Goal: Task Accomplishment & Management: Manage account settings

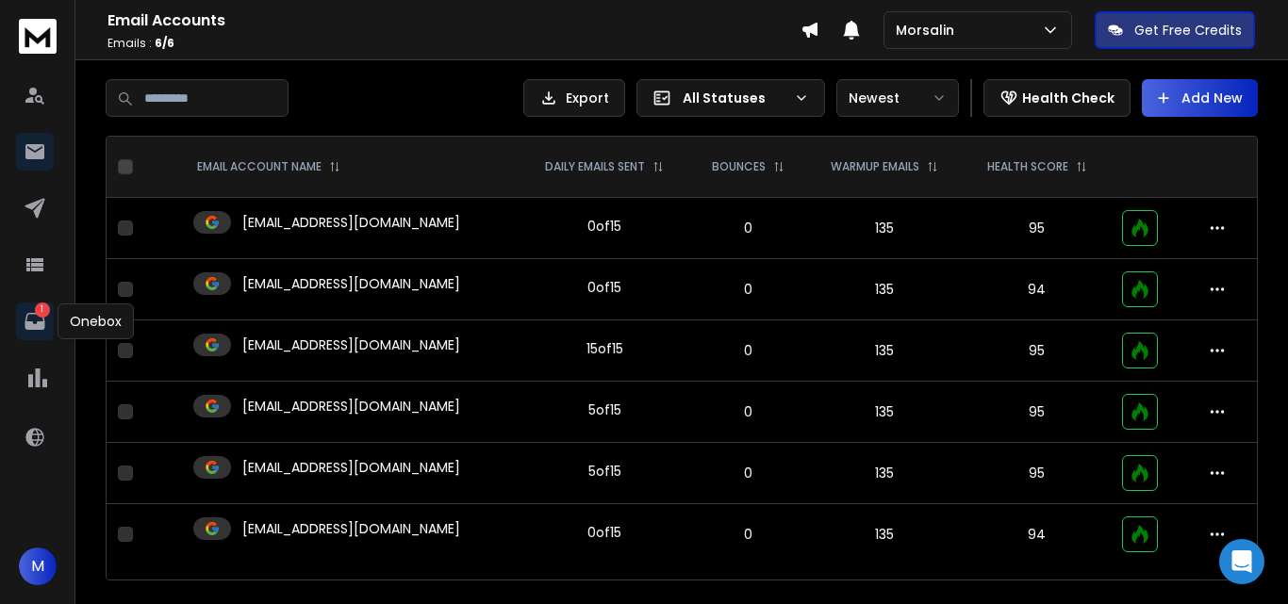
click at [34, 315] on icon at bounding box center [35, 321] width 23 height 23
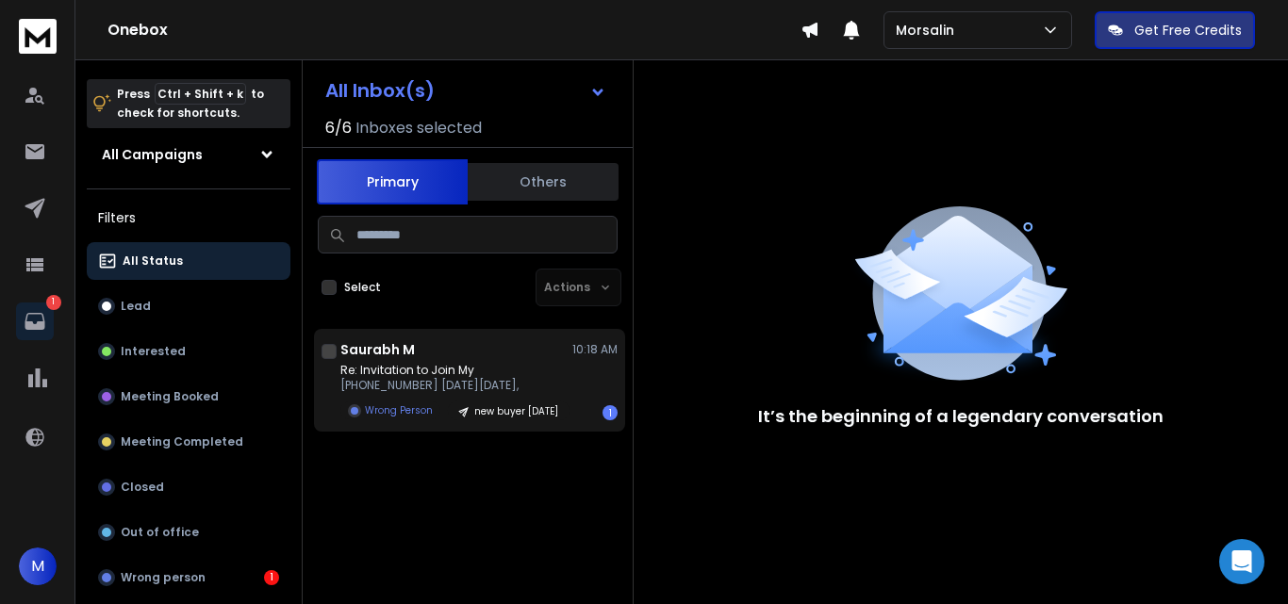
click at [499, 362] on div "Saurabh M 10:18 AM Re: Invitation to Join My [PHONE_NUMBER] [DATE][DATE], Wrong…" at bounding box center [478, 380] width 277 height 80
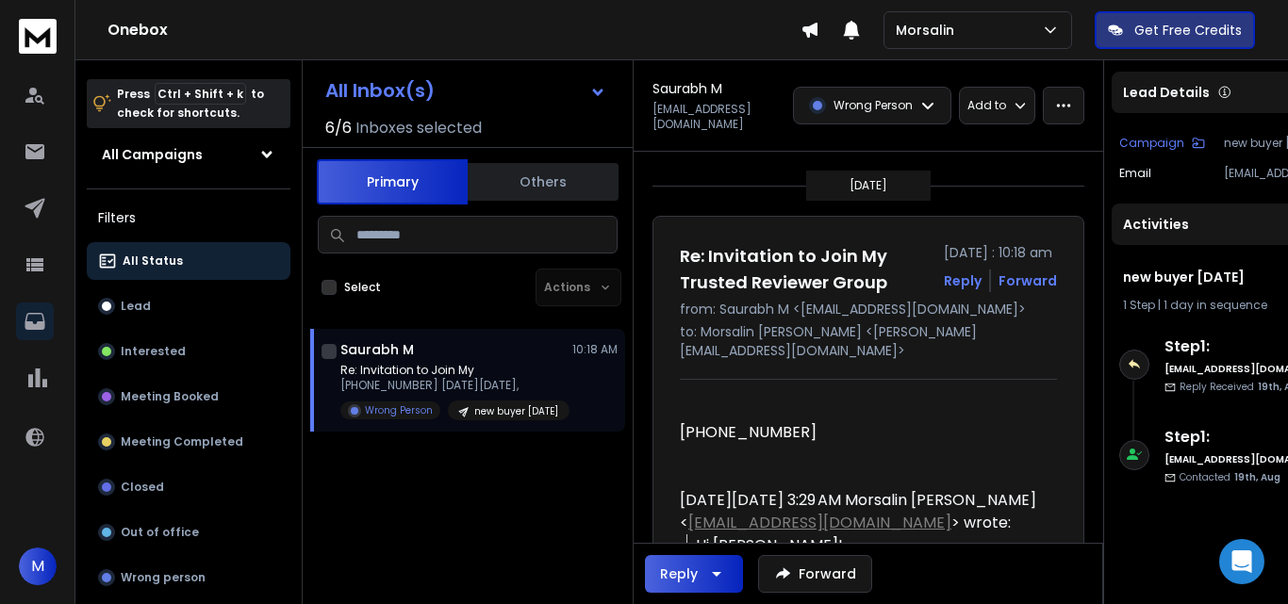
click at [700, 571] on div "Reply" at bounding box center [694, 574] width 68 height 23
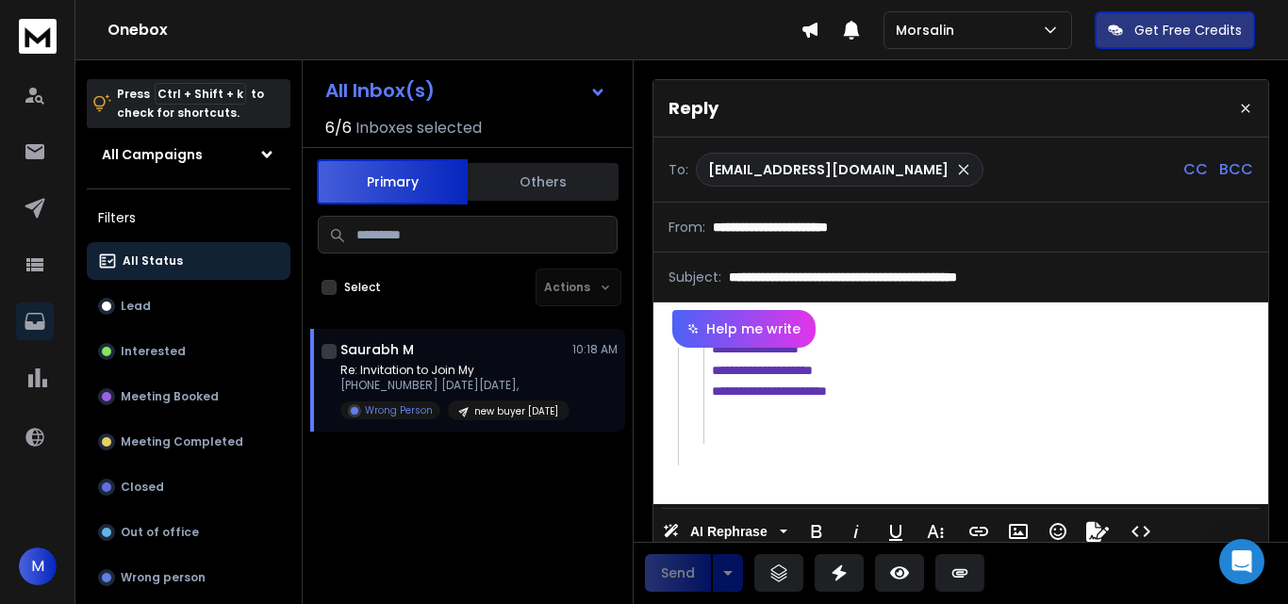
scroll to position [472, 0]
click at [803, 448] on div "**********" at bounding box center [961, 222] width 566 height 486
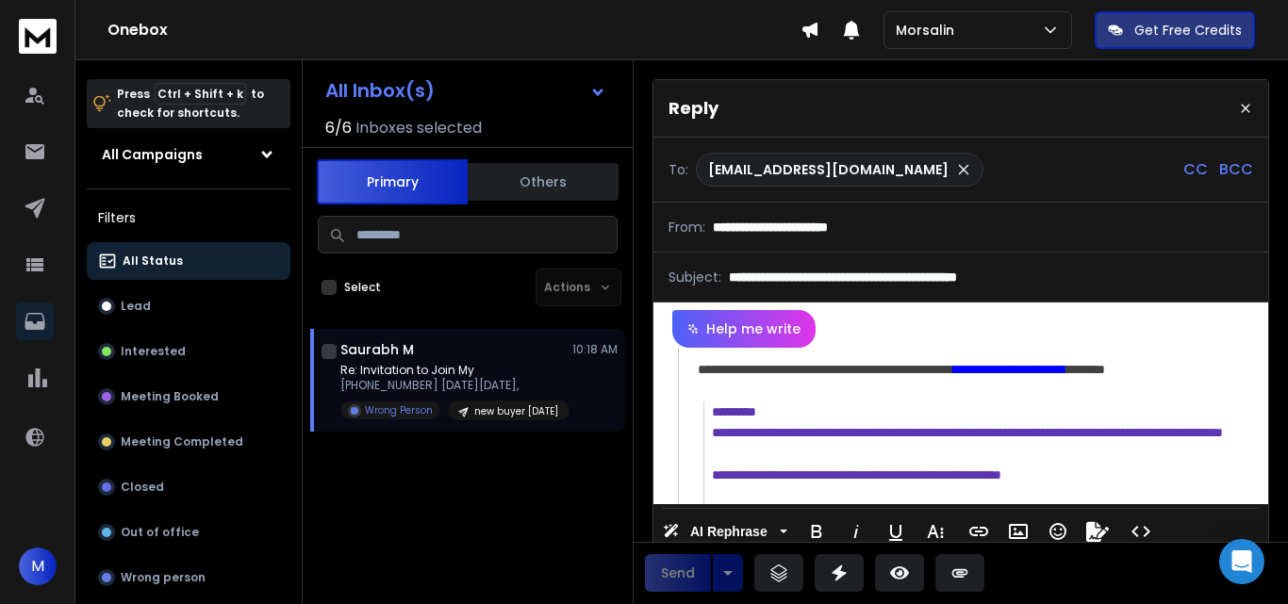
scroll to position [0, 0]
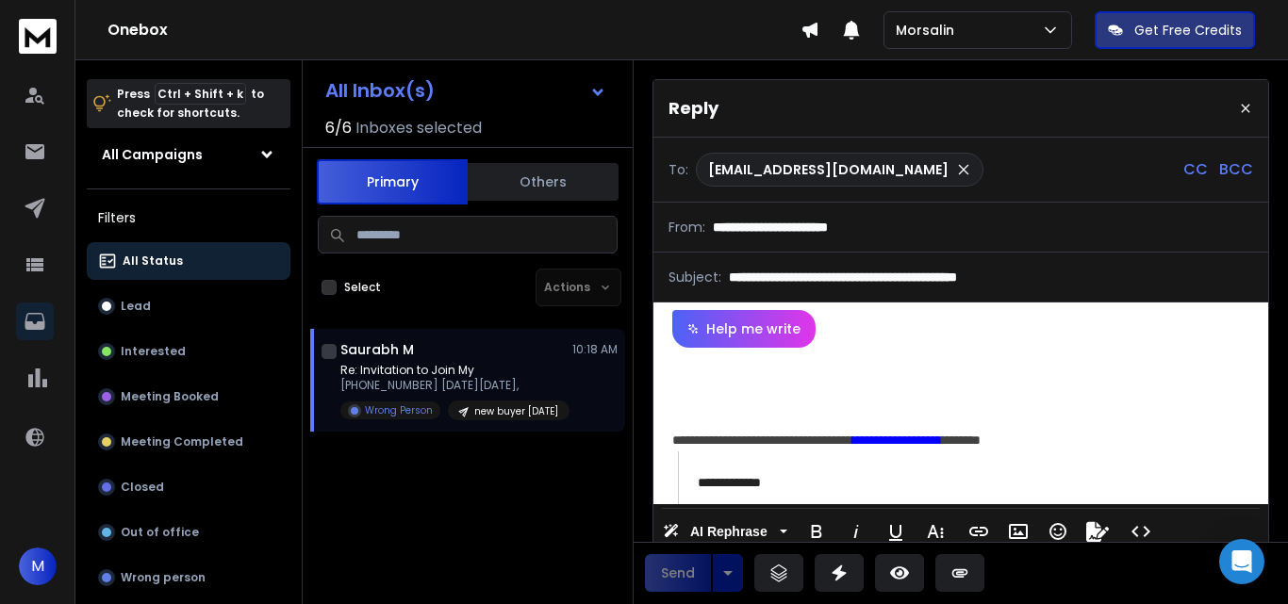
click at [805, 409] on div at bounding box center [957, 419] width 571 height 21
click at [891, 411] on div at bounding box center [957, 419] width 571 height 21
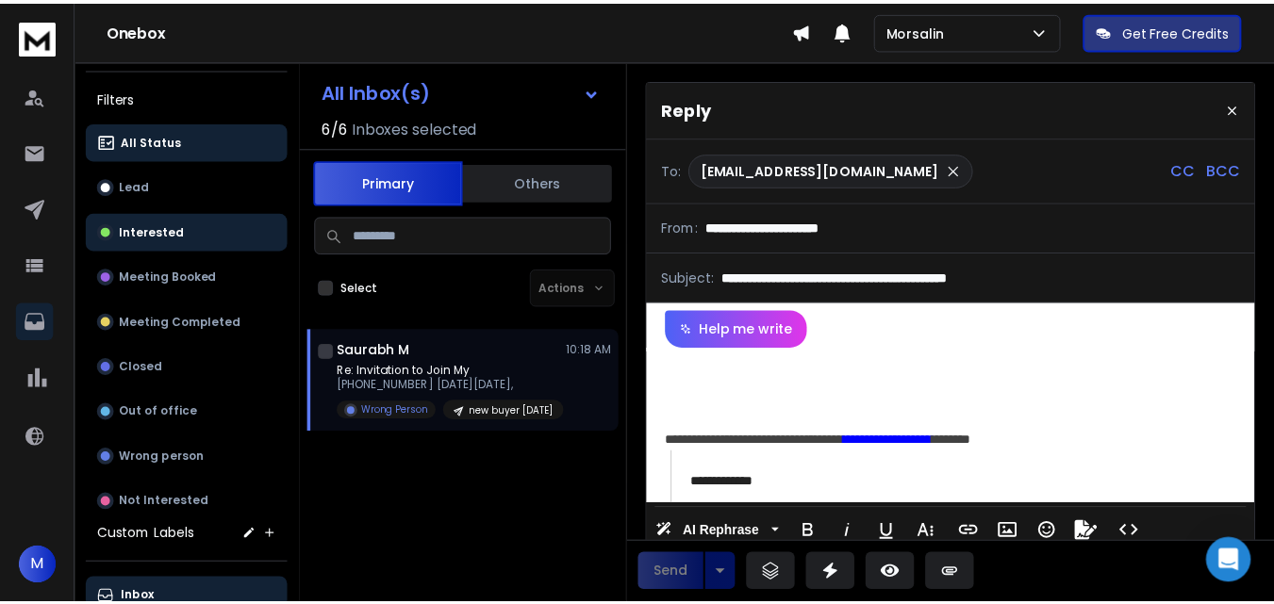
scroll to position [157, 0]
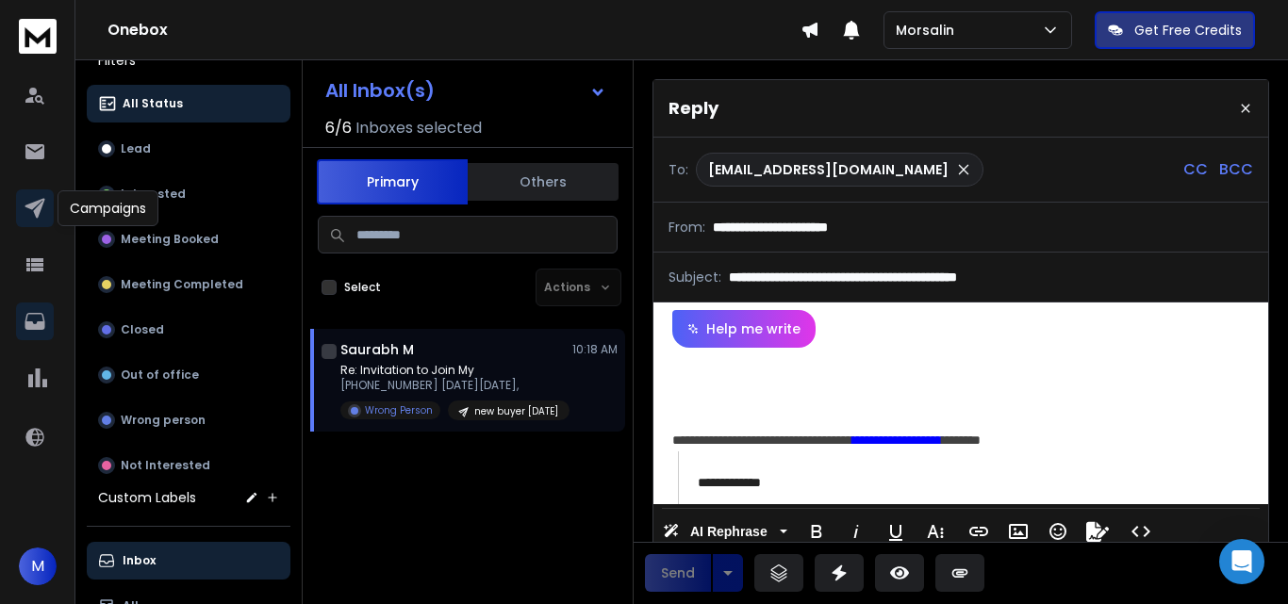
click at [49, 199] on link at bounding box center [35, 209] width 38 height 38
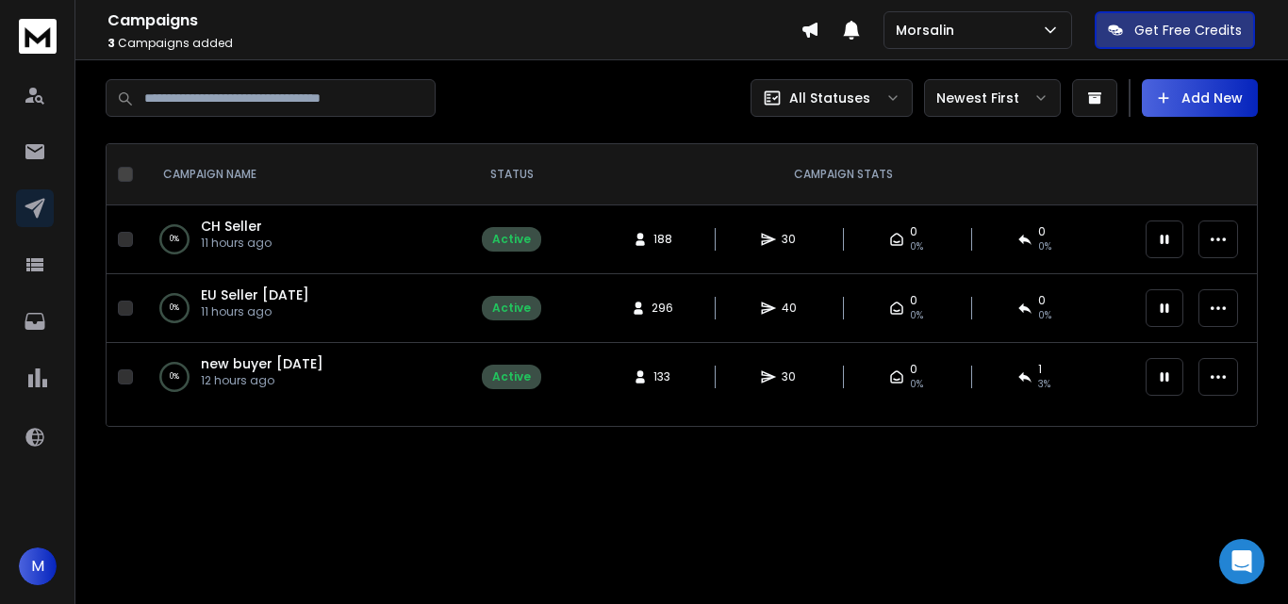
click at [420, 230] on div "0 % CH Seller 11 hours ago" at bounding box center [305, 239] width 292 height 45
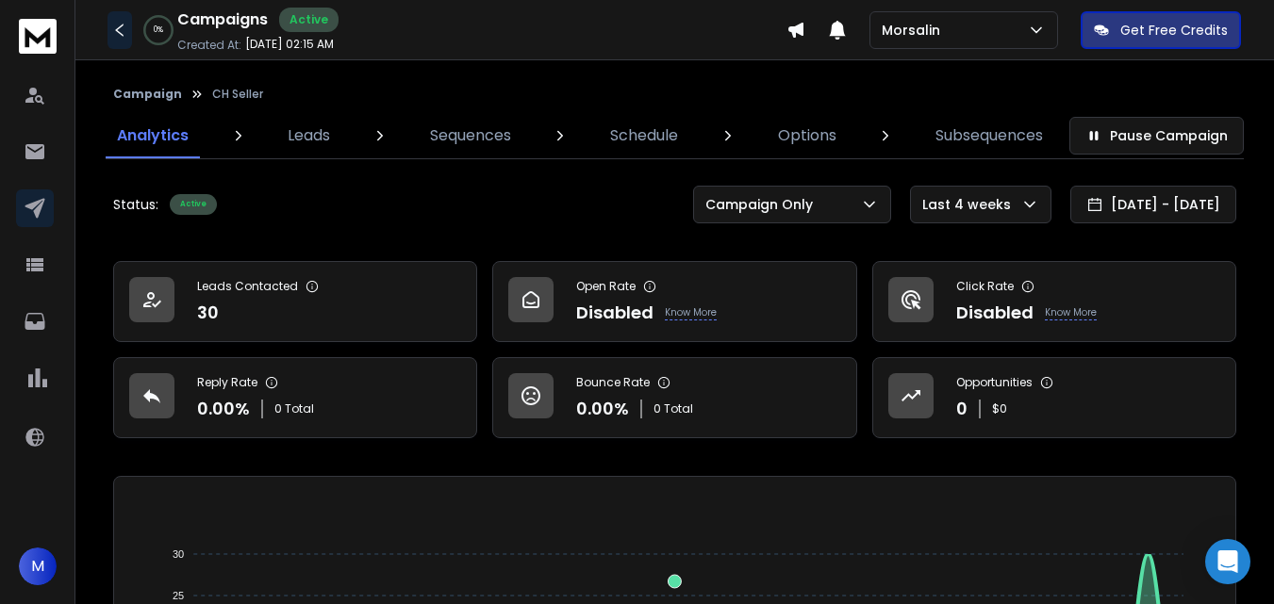
click at [121, 33] on icon at bounding box center [119, 30] width 8 height 12
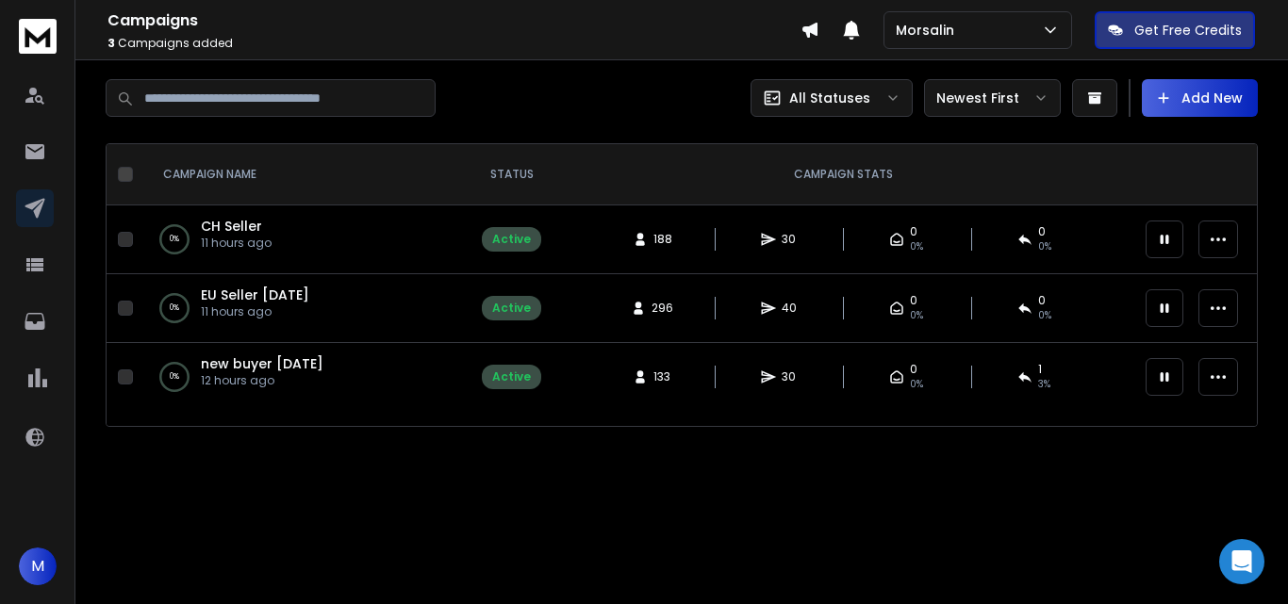
click at [388, 320] on div "0 % EU Seller [DATE] 11 hours ago" at bounding box center [305, 308] width 292 height 45
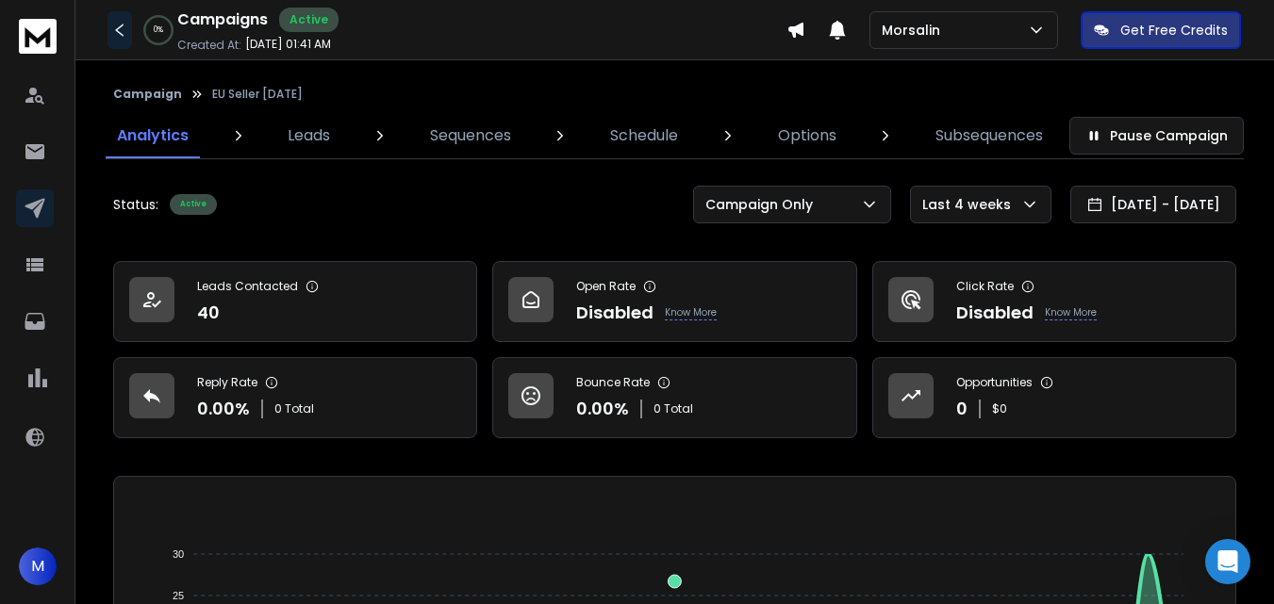
click at [123, 37] on icon at bounding box center [119, 30] width 17 height 17
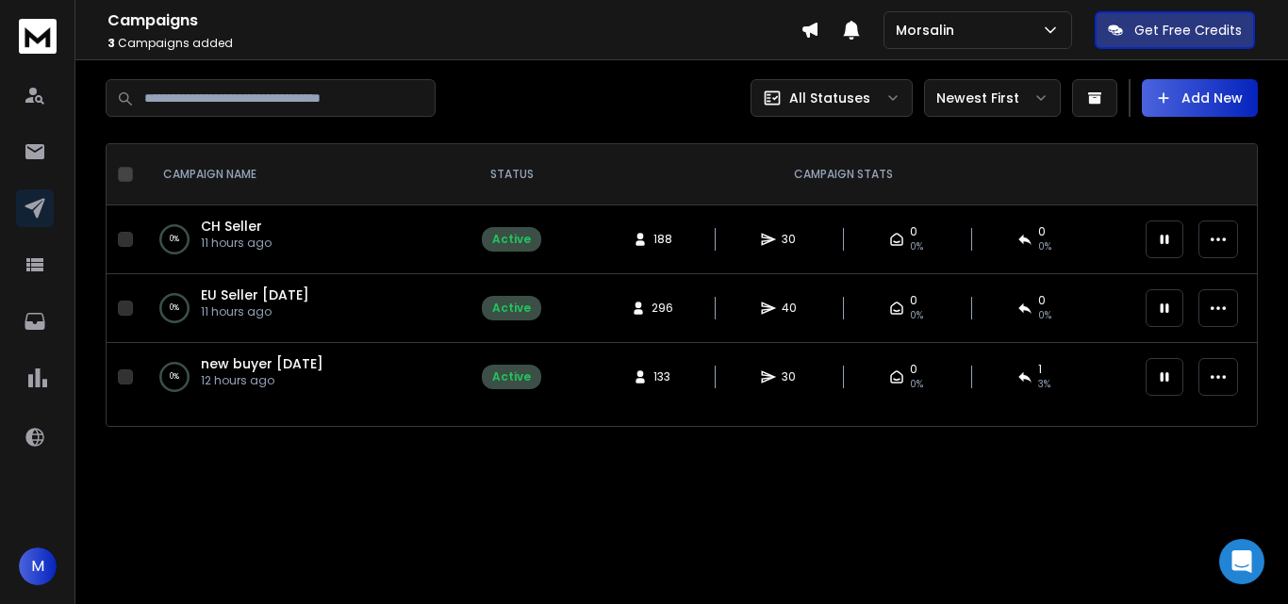
click at [417, 393] on div "0 % new buyer [DATE] 12 hours ago" at bounding box center [305, 377] width 292 height 45
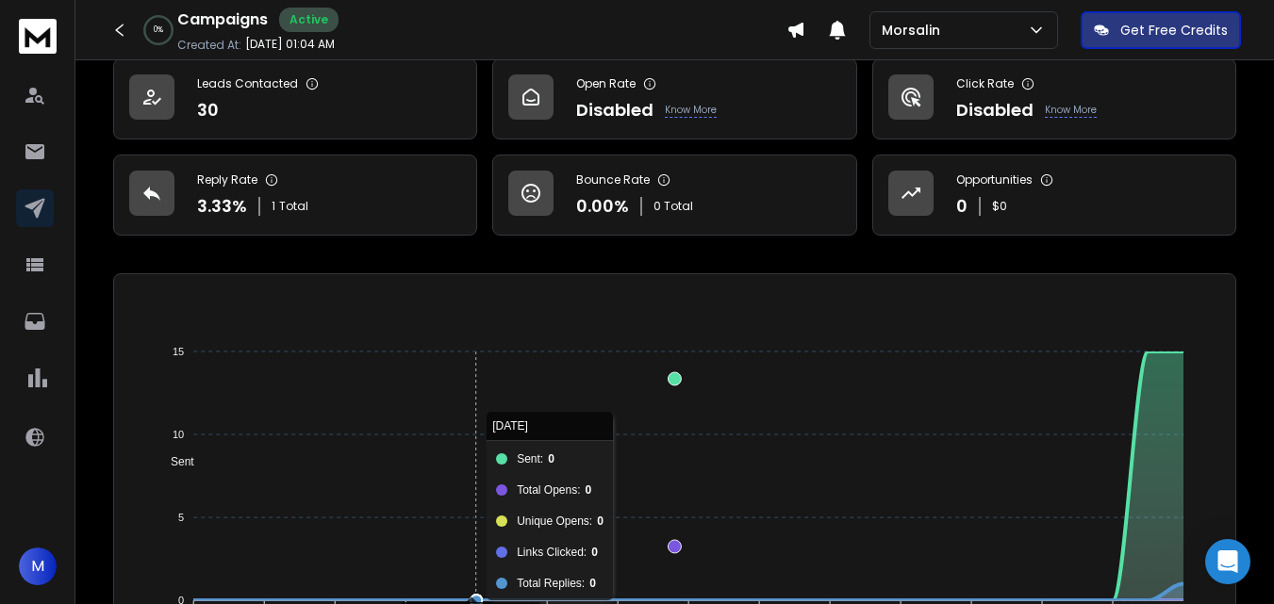
scroll to position [157, 0]
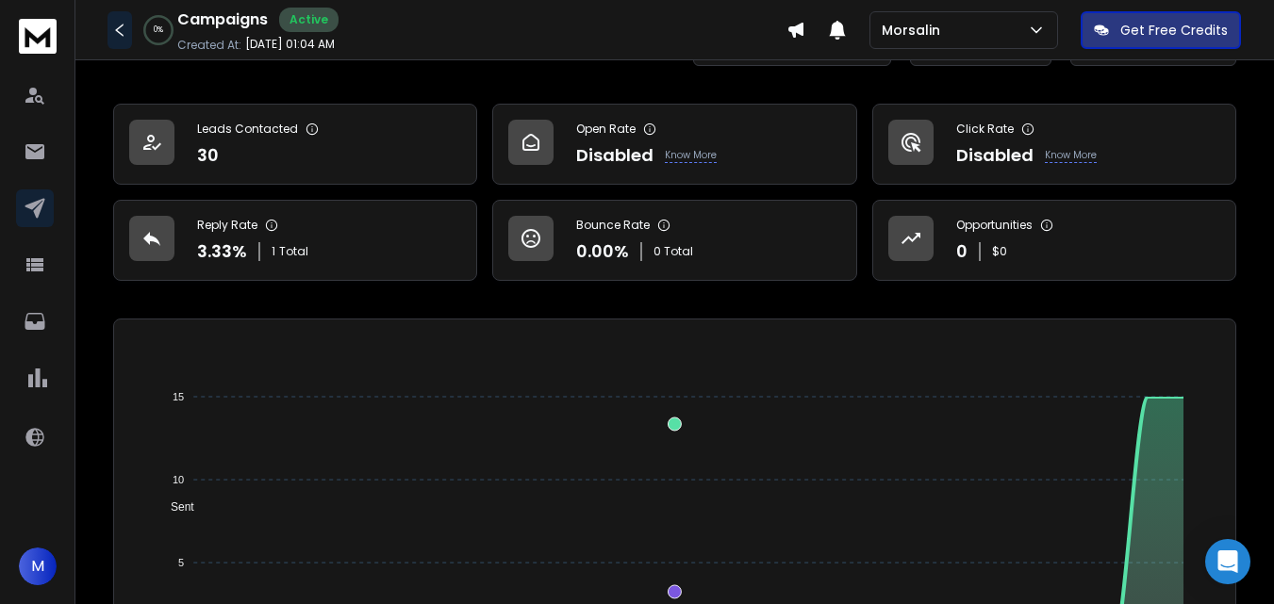
click at [118, 38] on icon at bounding box center [119, 30] width 17 height 17
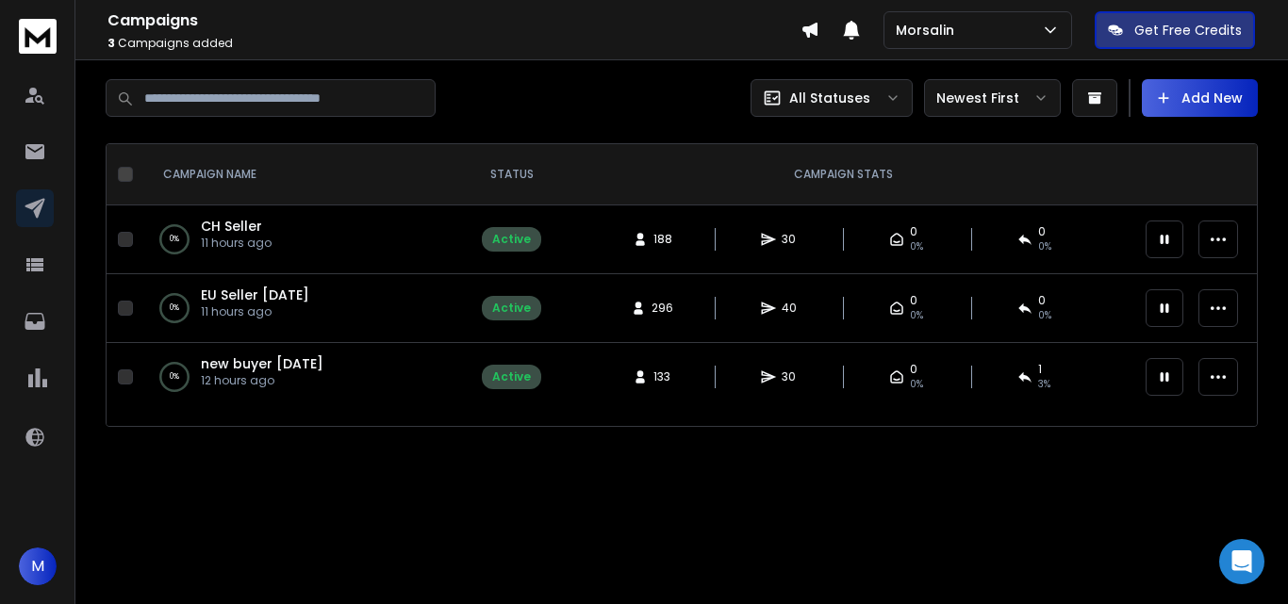
click at [358, 380] on div "0 % new buyer [DATE] 12 hours ago" at bounding box center [305, 377] width 292 height 45
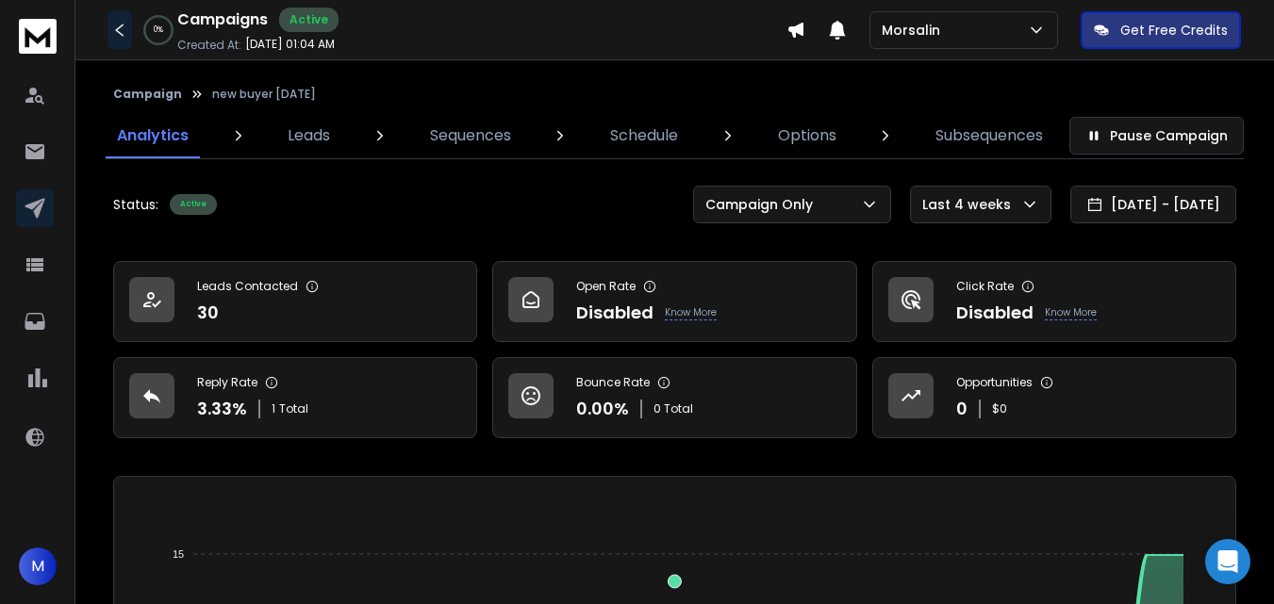
click at [120, 20] on button at bounding box center [119, 30] width 25 height 38
